Goal: Communication & Community: Answer question/provide support

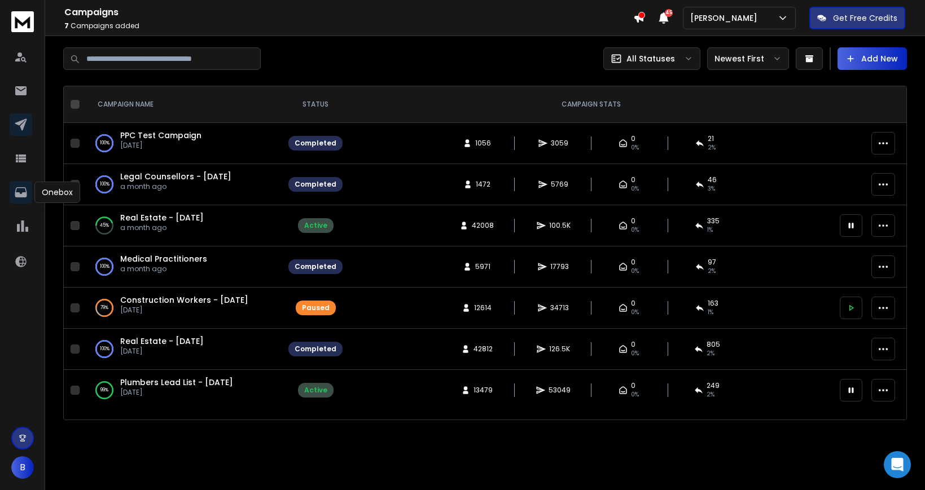
click at [29, 197] on link at bounding box center [21, 192] width 23 height 23
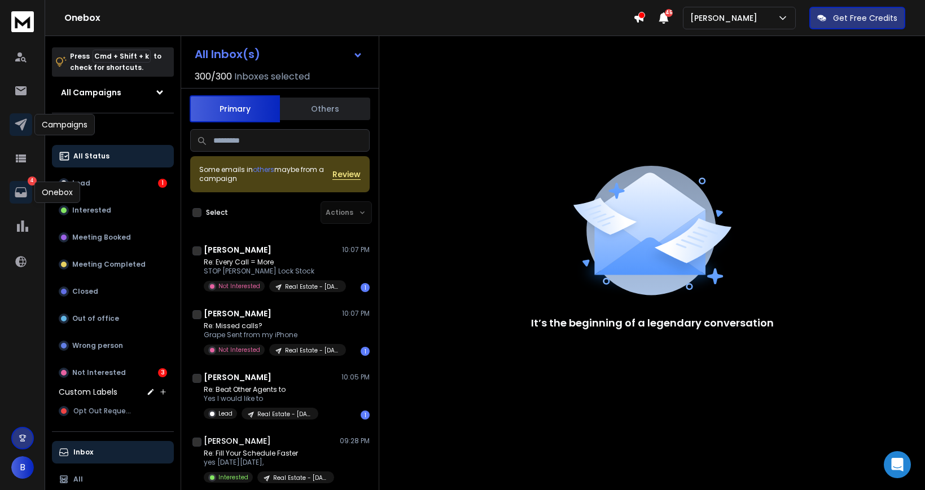
click at [20, 118] on icon at bounding box center [21, 125] width 14 height 14
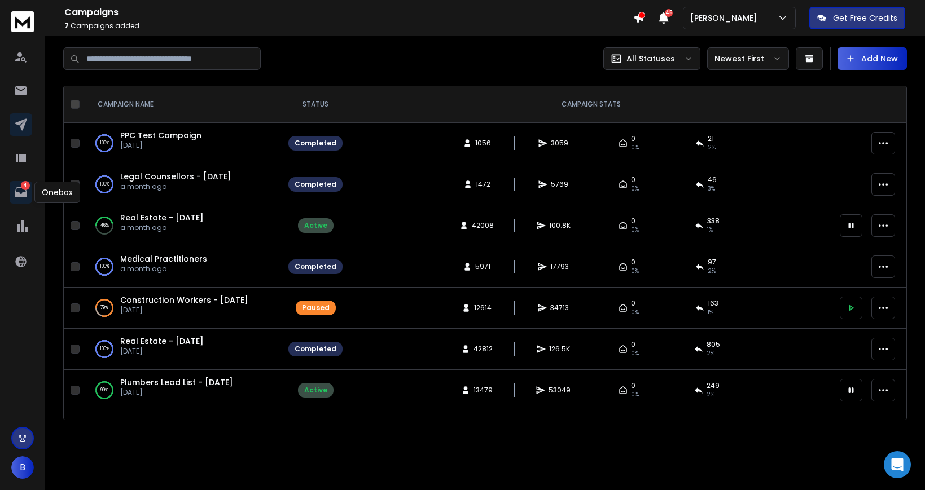
click at [24, 200] on link "4" at bounding box center [21, 192] width 23 height 23
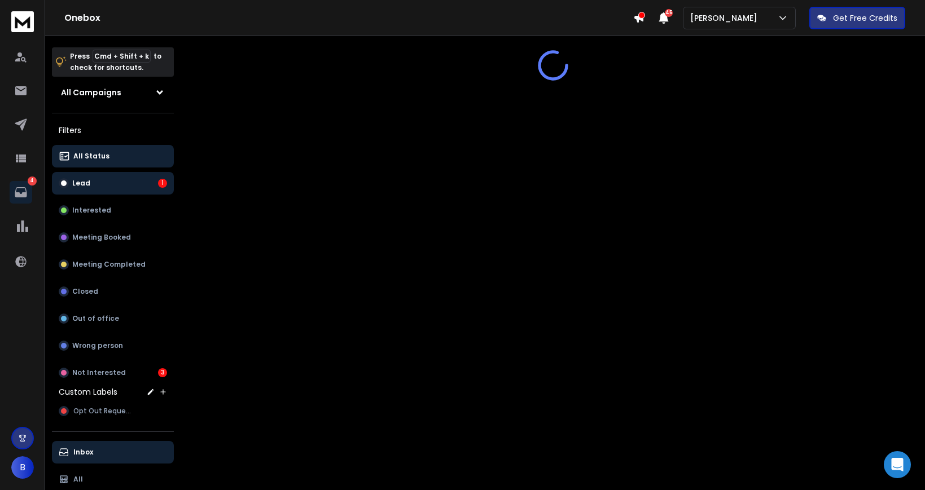
click at [113, 187] on button "Lead 1" at bounding box center [113, 183] width 122 height 23
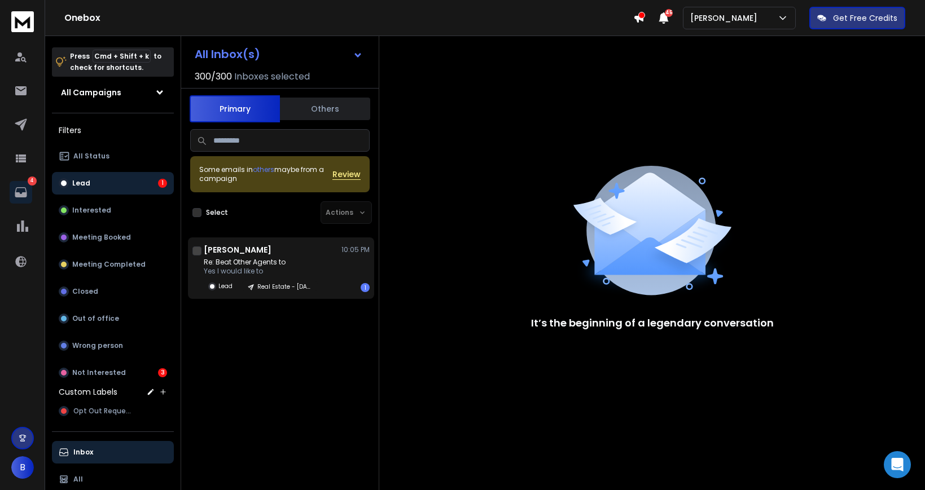
click at [256, 256] on div "[PERSON_NAME] 10:05 PM Re: Beat Other Agents to Yes I would like to Lead Real E…" at bounding box center [287, 268] width 166 height 48
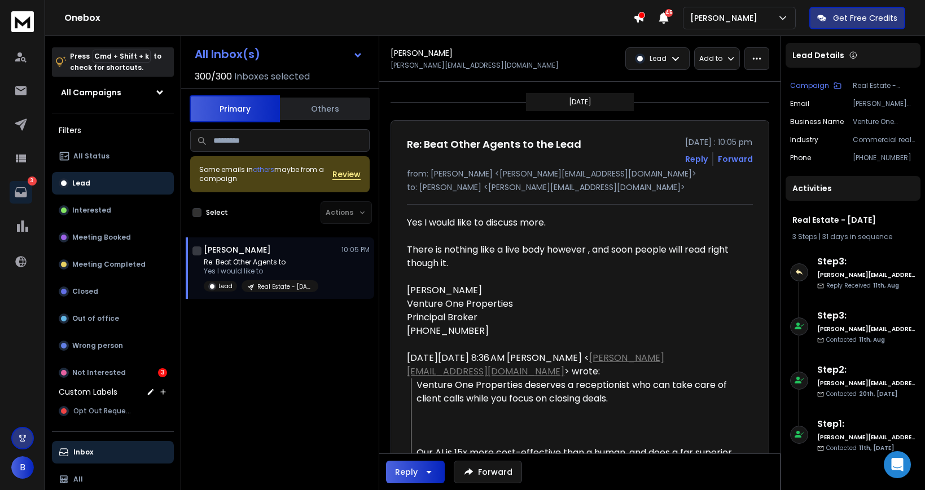
click at [629, 266] on div "There is nothing like a live body however , and soon people will read right tho…" at bounding box center [572, 256] width 330 height 27
click at [626, 257] on div "There is nothing like a live body however , and soon people will read right tho…" at bounding box center [572, 256] width 330 height 27
click at [584, 249] on div "There is nothing like a live body however , and soon people will read right tho…" at bounding box center [572, 256] width 330 height 27
click at [677, 63] on div "Lead" at bounding box center [657, 58] width 63 height 21
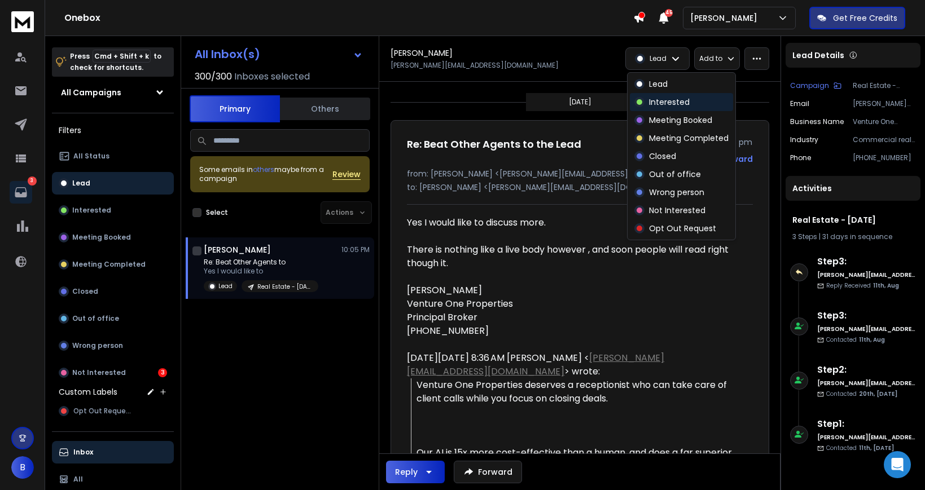
click at [664, 99] on p "Interested" at bounding box center [669, 102] width 41 height 11
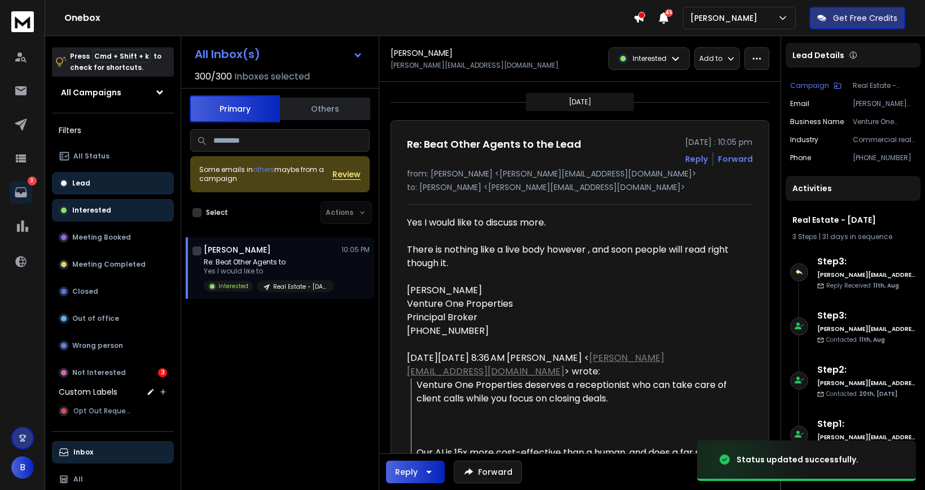
click at [111, 213] on button "Interested" at bounding box center [113, 210] width 122 height 23
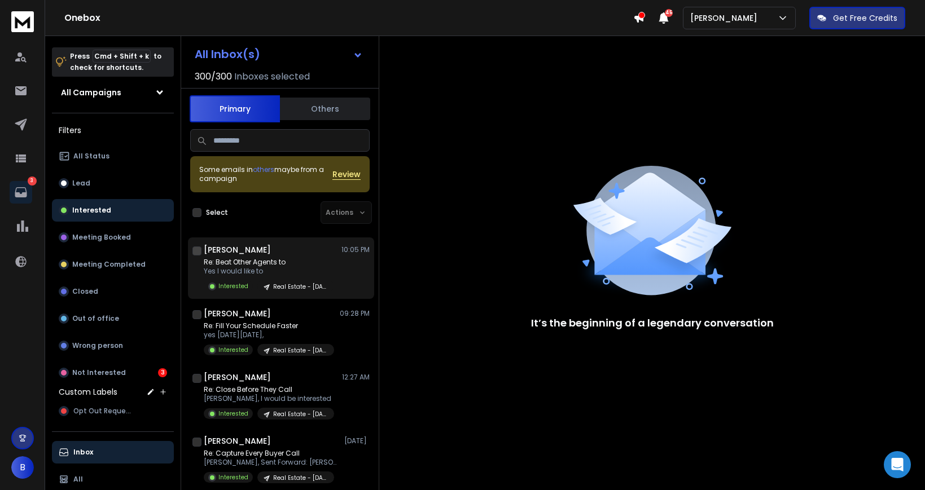
click at [270, 259] on p "Re: Beat Other Agents to" at bounding box center [269, 262] width 130 height 9
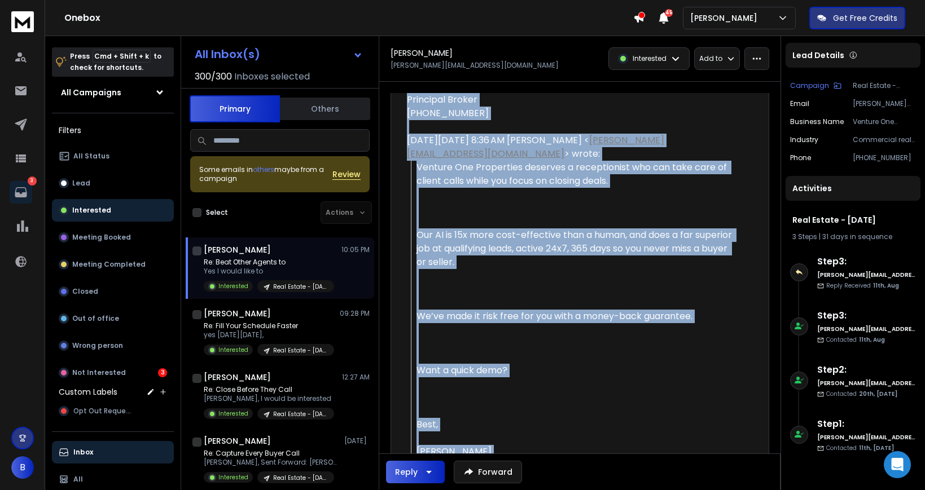
scroll to position [586, 0]
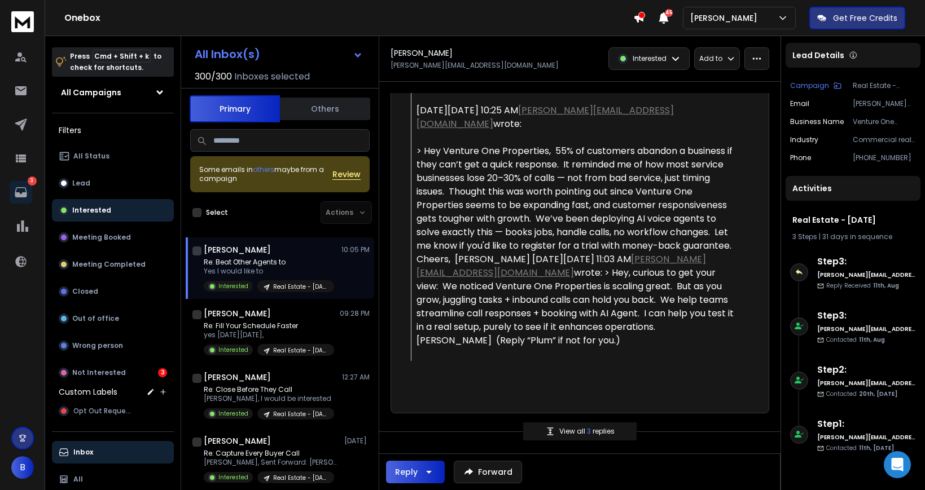
drag, startPoint x: 415, startPoint y: 148, endPoint x: 624, endPoint y: 354, distance: 293.3
copy div "Re: Beat Other Agents to the Lead [DATE] : 10:05 pm Reply Forward from: [PERSON…"
